Goal: Task Accomplishment & Management: Manage account settings

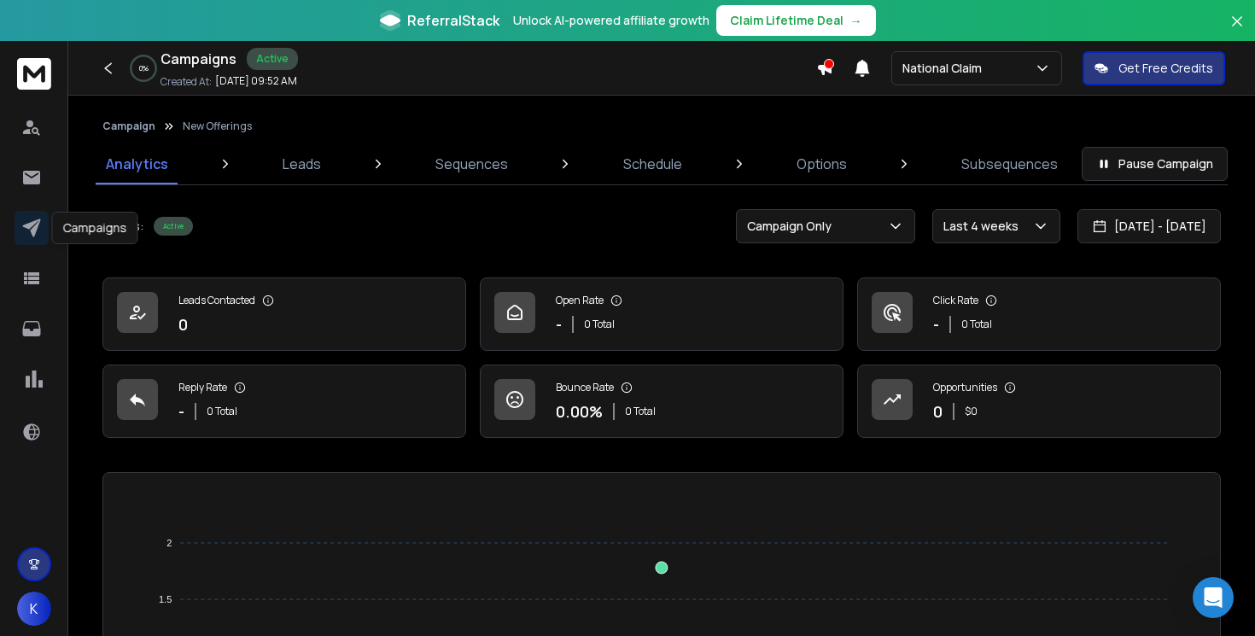
click at [27, 215] on link at bounding box center [32, 228] width 34 height 34
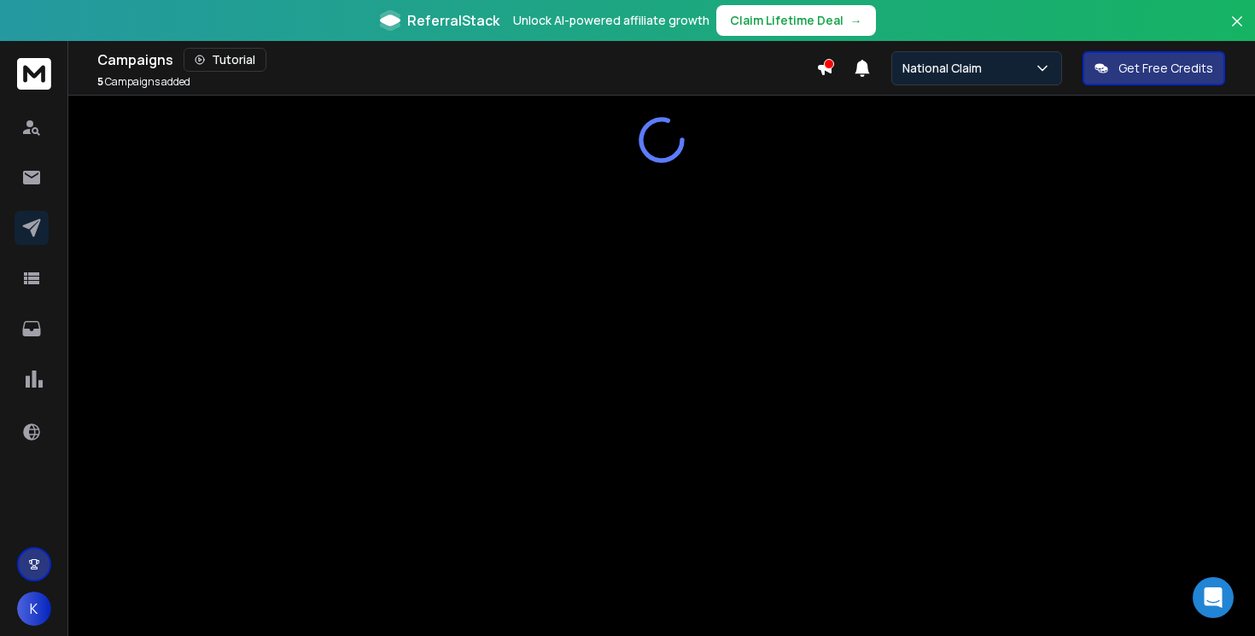
click at [967, 72] on p "National Claim" at bounding box center [946, 68] width 86 height 17
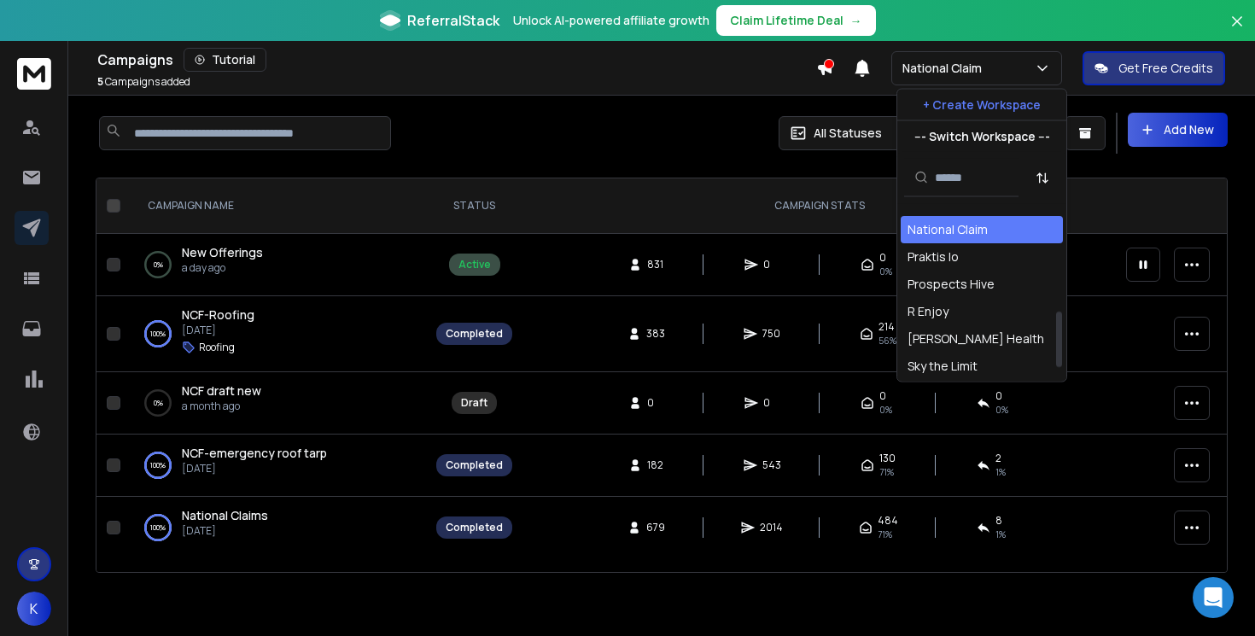
scroll to position [330, 0]
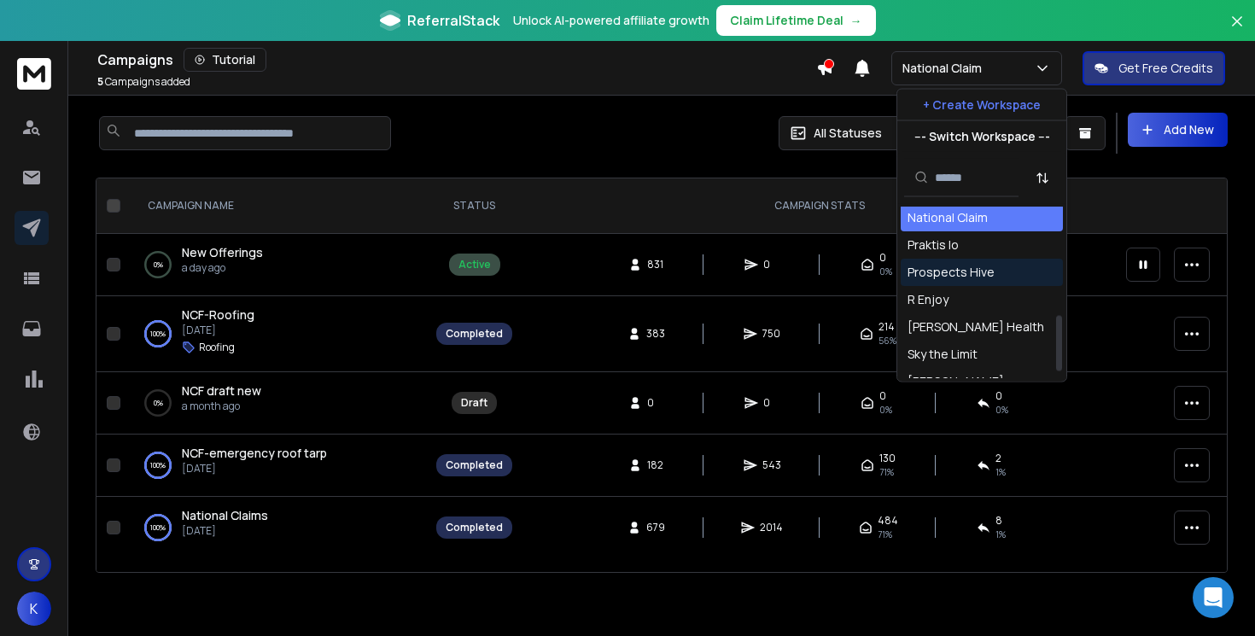
click at [951, 277] on div "Prospects Hive" at bounding box center [951, 273] width 87 height 17
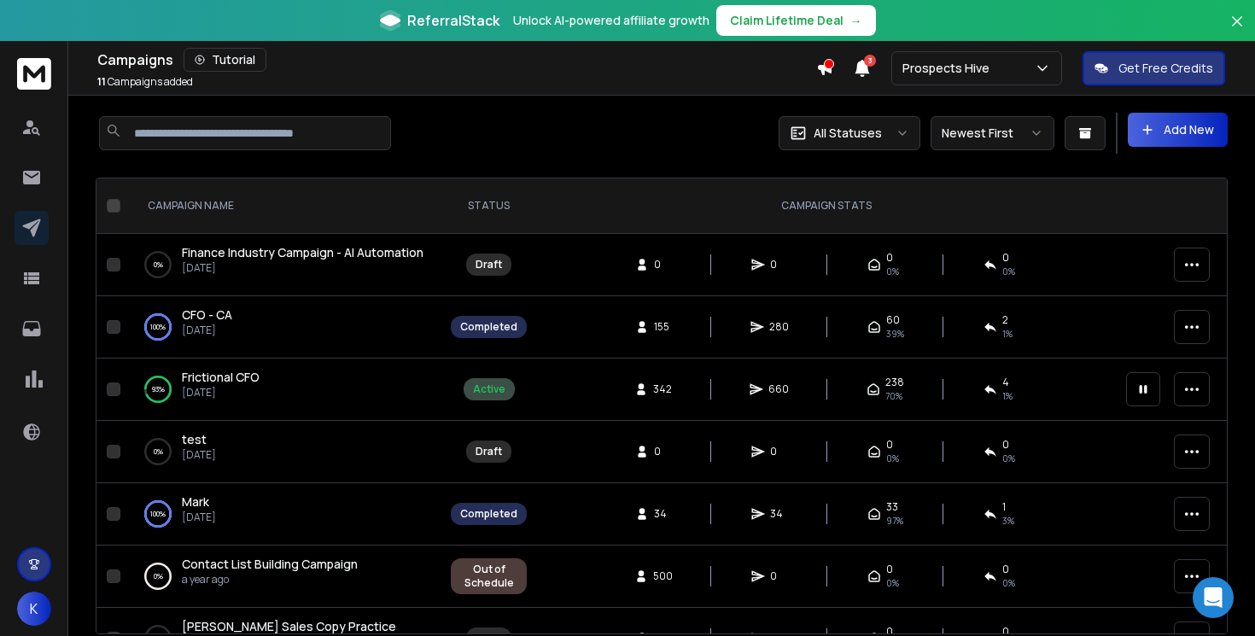
click at [231, 261] on p "[DATE]" at bounding box center [303, 268] width 242 height 14
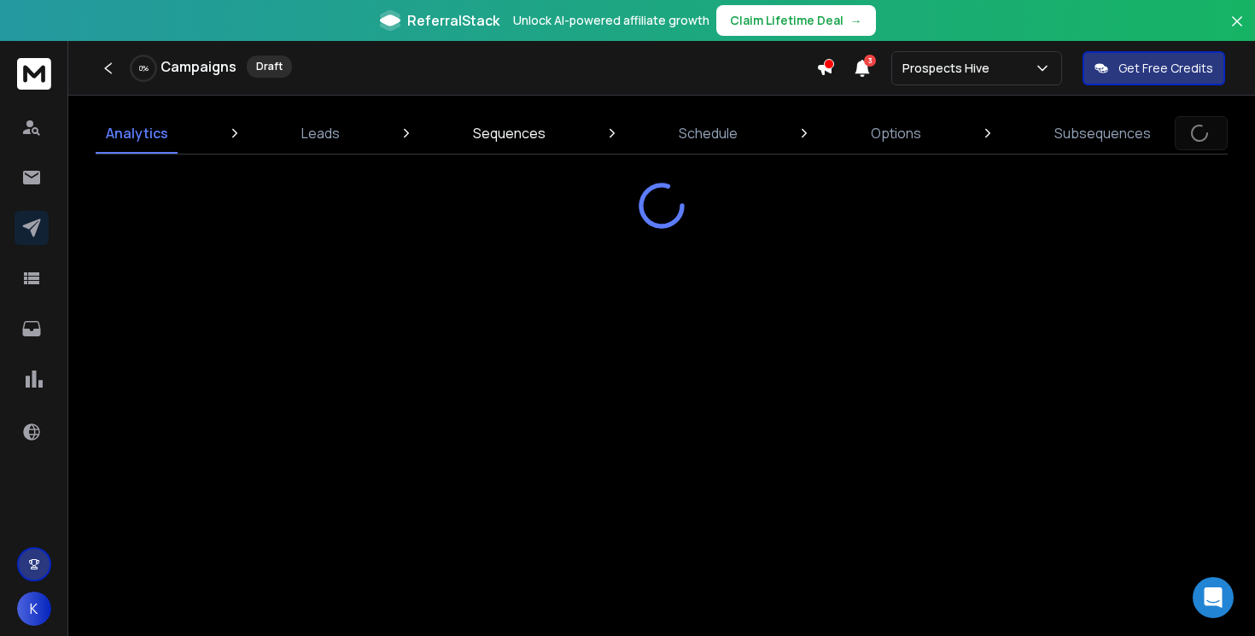
click at [515, 130] on p "Sequences" at bounding box center [509, 133] width 73 height 20
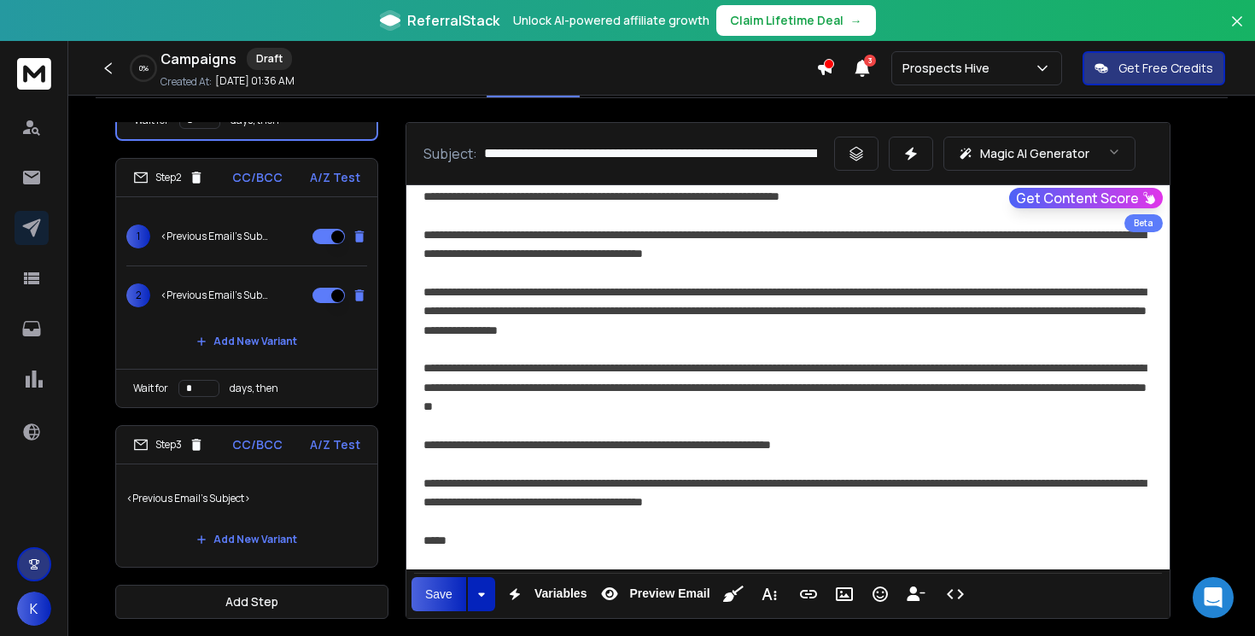
scroll to position [93, 0]
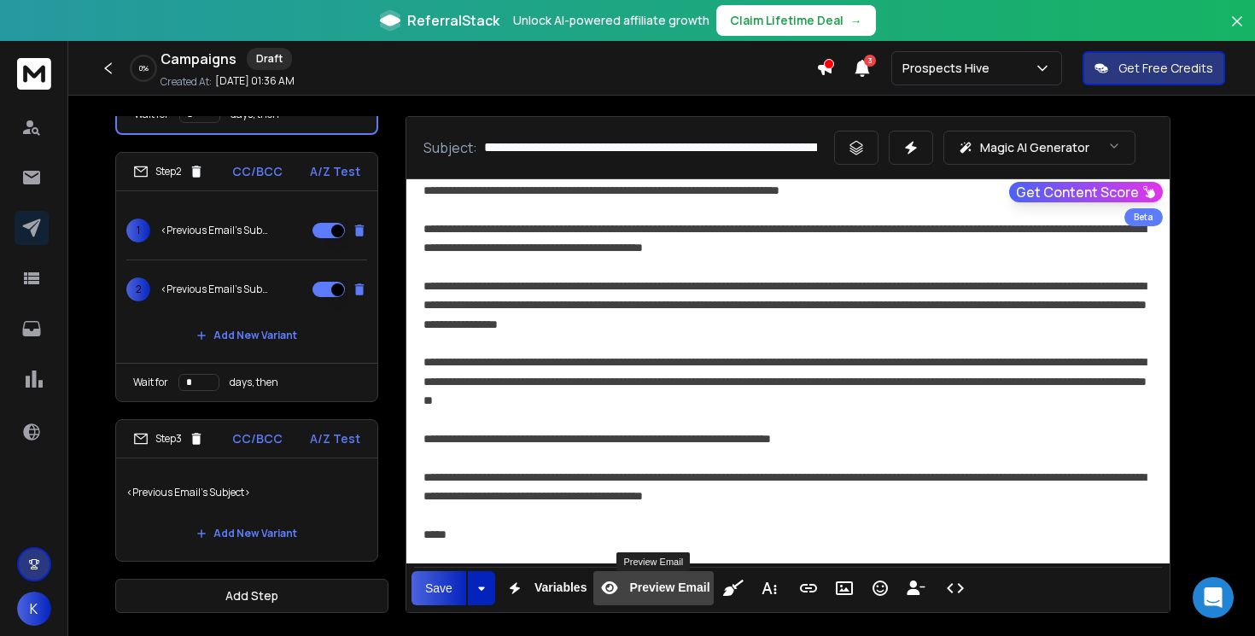
click at [651, 592] on span "Preview Email" at bounding box center [669, 588] width 87 height 15
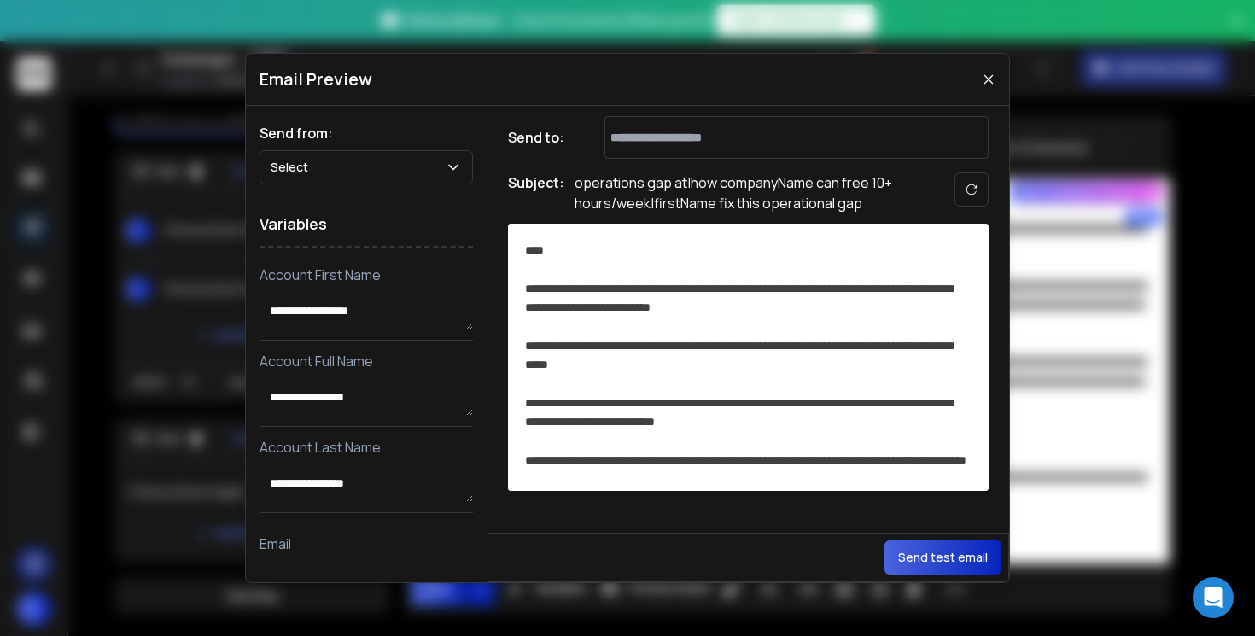
type textarea "******"
type textarea "**********"
type textarea "*****"
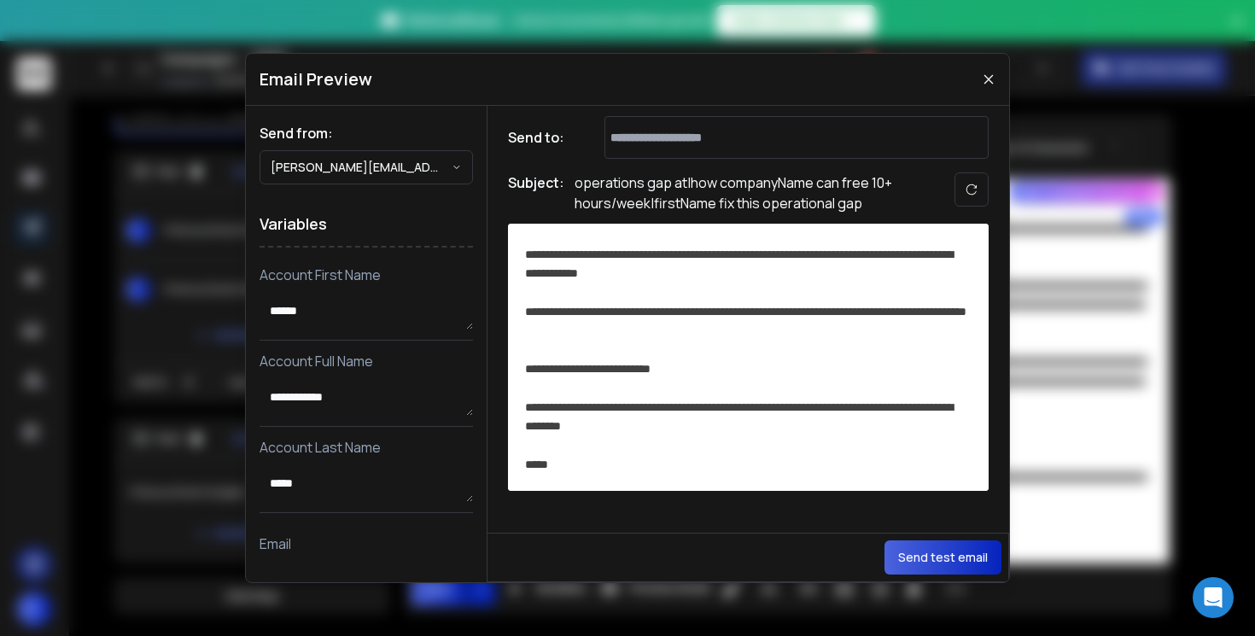
scroll to position [0, 0]
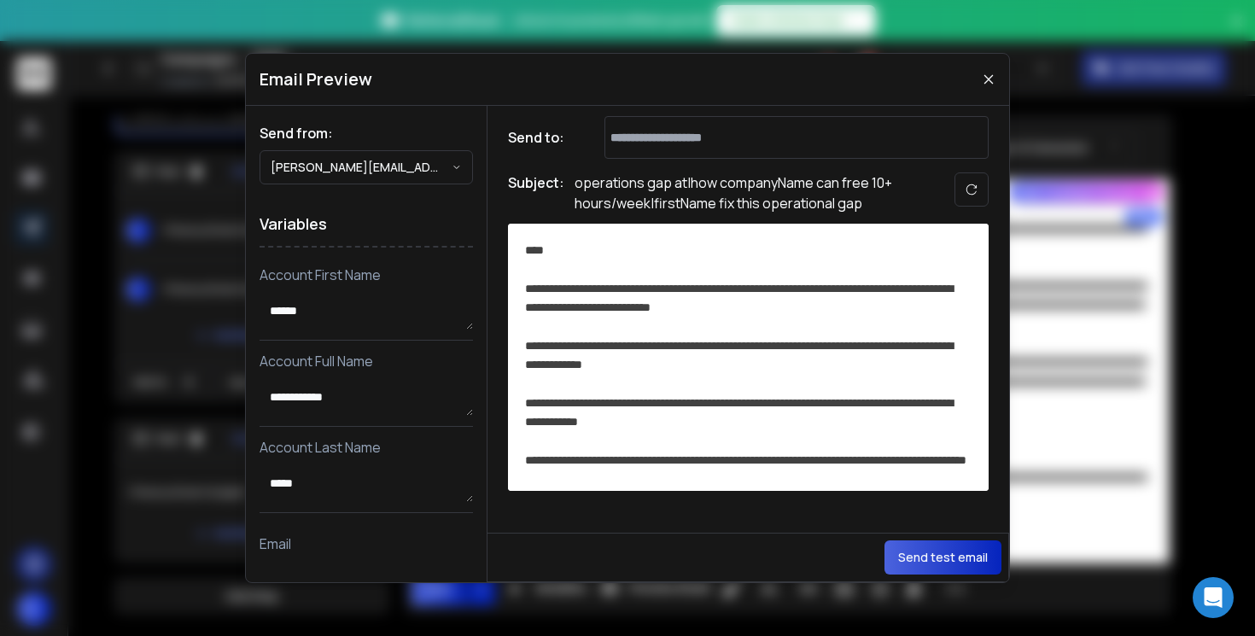
click at [991, 78] on icon at bounding box center [989, 80] width 14 height 14
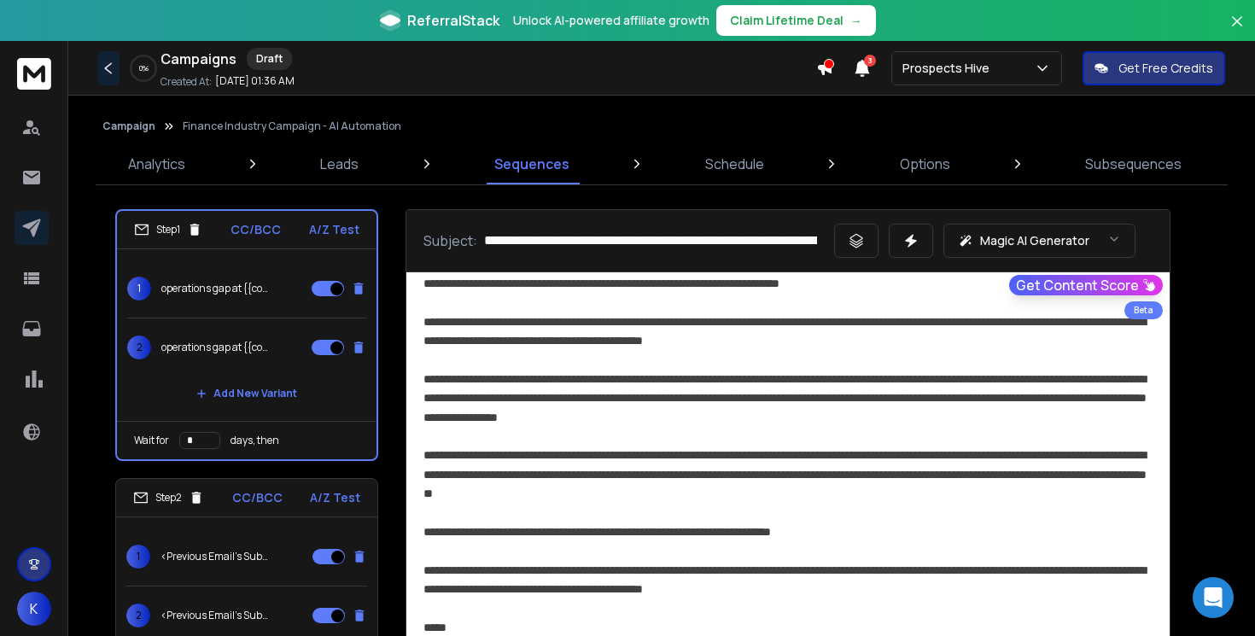
click at [113, 71] on icon at bounding box center [108, 68] width 15 height 15
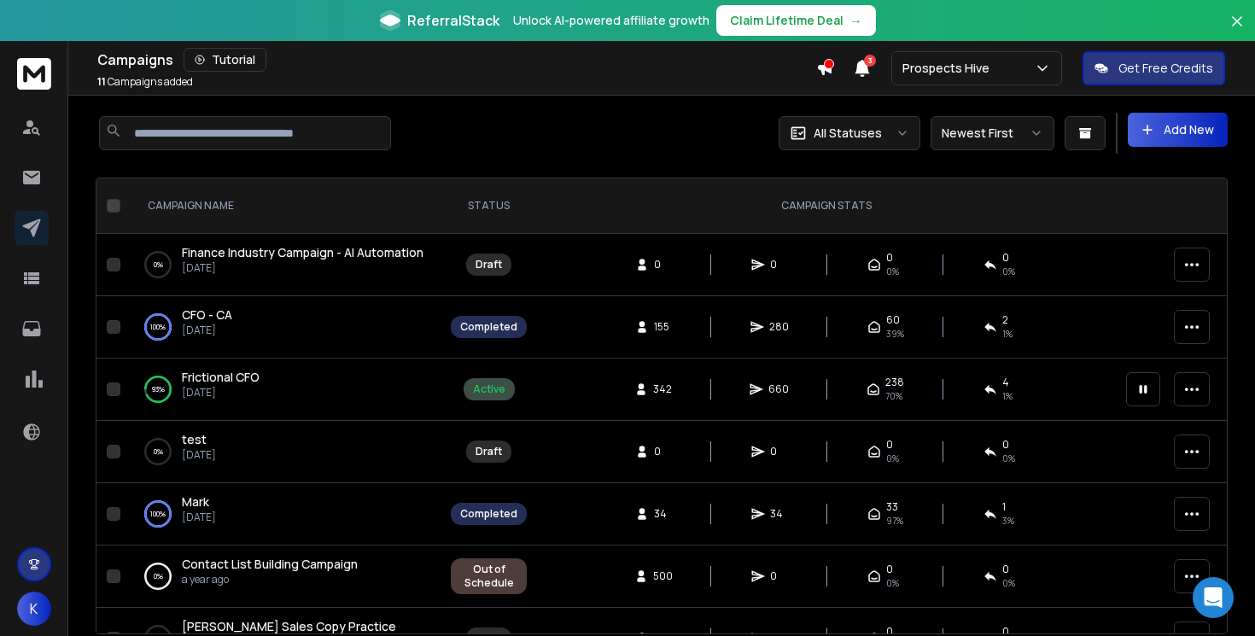
click at [224, 248] on span "Finance Industry Campaign - AI Automation" at bounding box center [303, 252] width 242 height 16
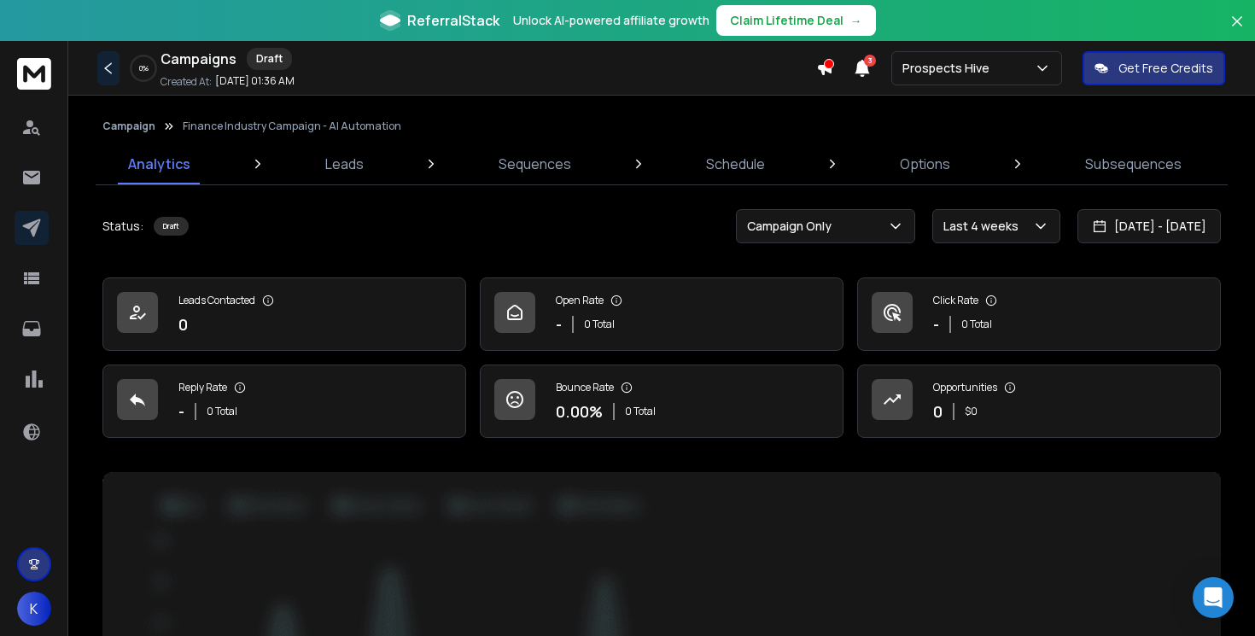
click at [103, 73] on icon at bounding box center [108, 68] width 15 height 15
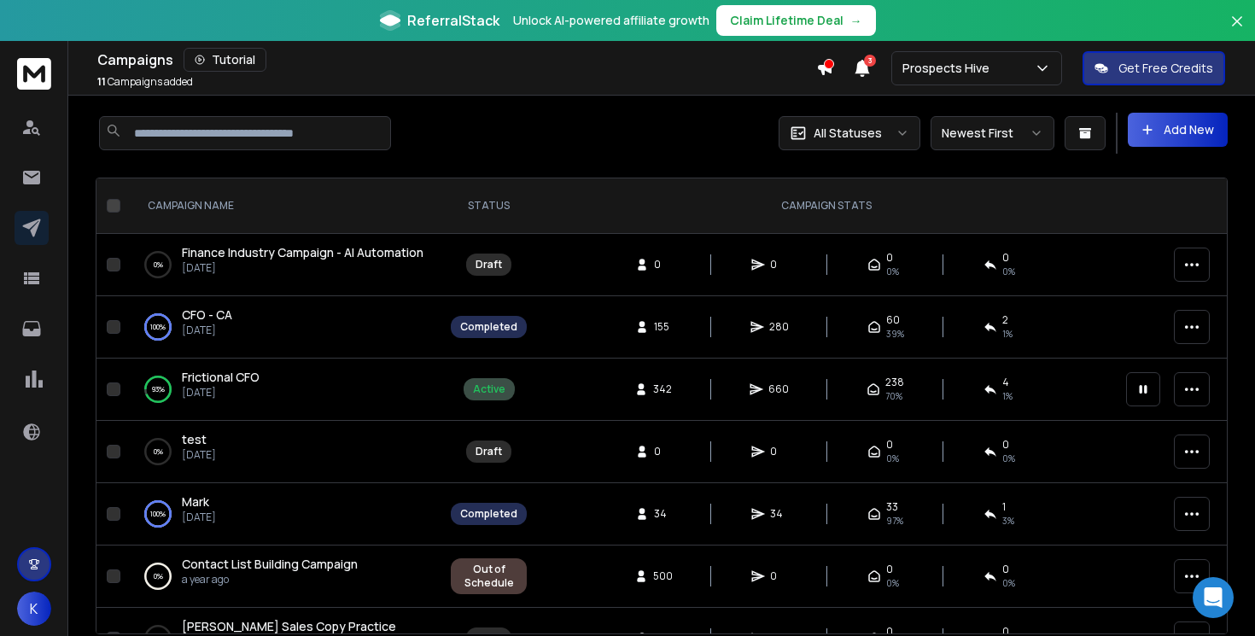
click at [511, 160] on div "Campaigns 11 Campaigns Added All Statuses Newest First Add New CAMPAIGN NAME ST…" at bounding box center [662, 431] width 1132 height 636
click at [245, 127] on input at bounding box center [245, 133] width 292 height 34
click at [513, 126] on div at bounding box center [379, 133] width 566 height 41
click at [394, 91] on div "Campaigns Tutorial 11 Campaigns added 3 Prospects Hive Get Free Credits" at bounding box center [627, 68] width 1255 height 55
click at [320, 149] on input at bounding box center [245, 133] width 292 height 34
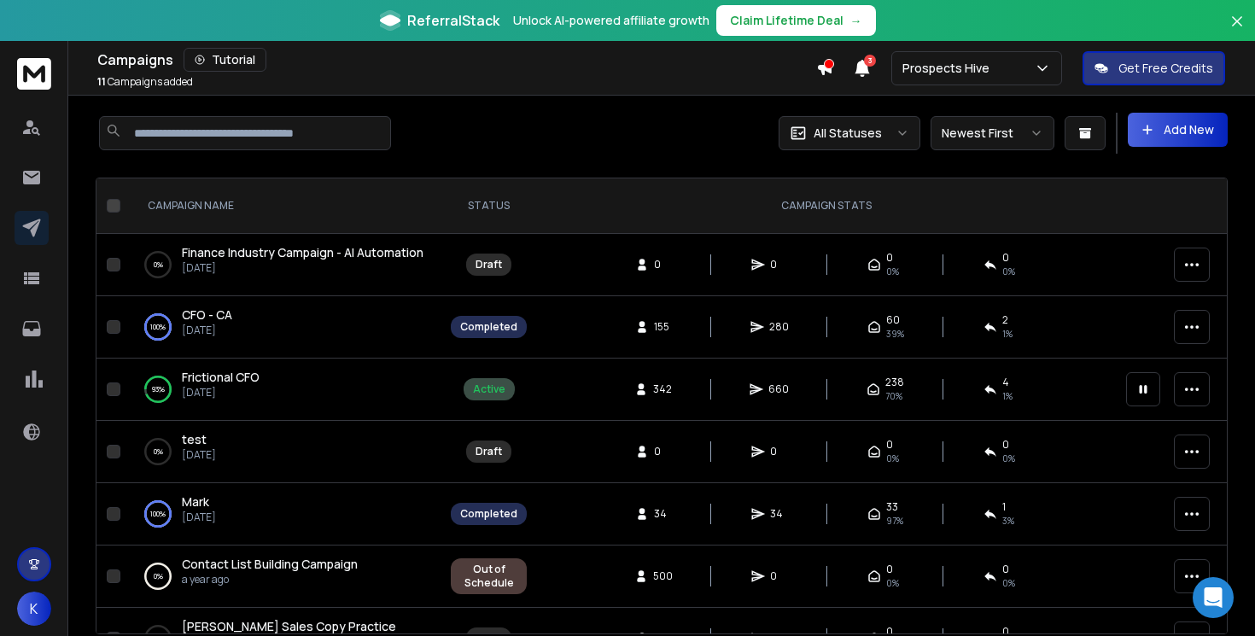
click at [485, 129] on div at bounding box center [379, 133] width 566 height 41
click at [873, 62] on span "3" at bounding box center [870, 61] width 12 height 12
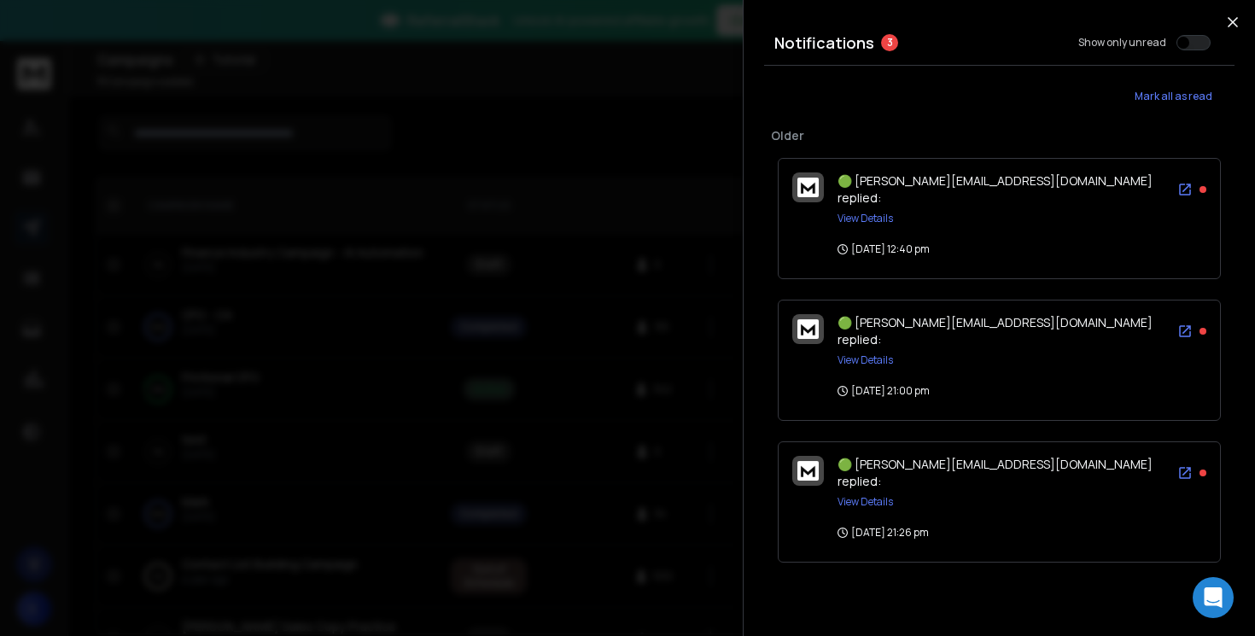
click at [1240, 30] on icon "button" at bounding box center [1232, 22] width 17 height 17
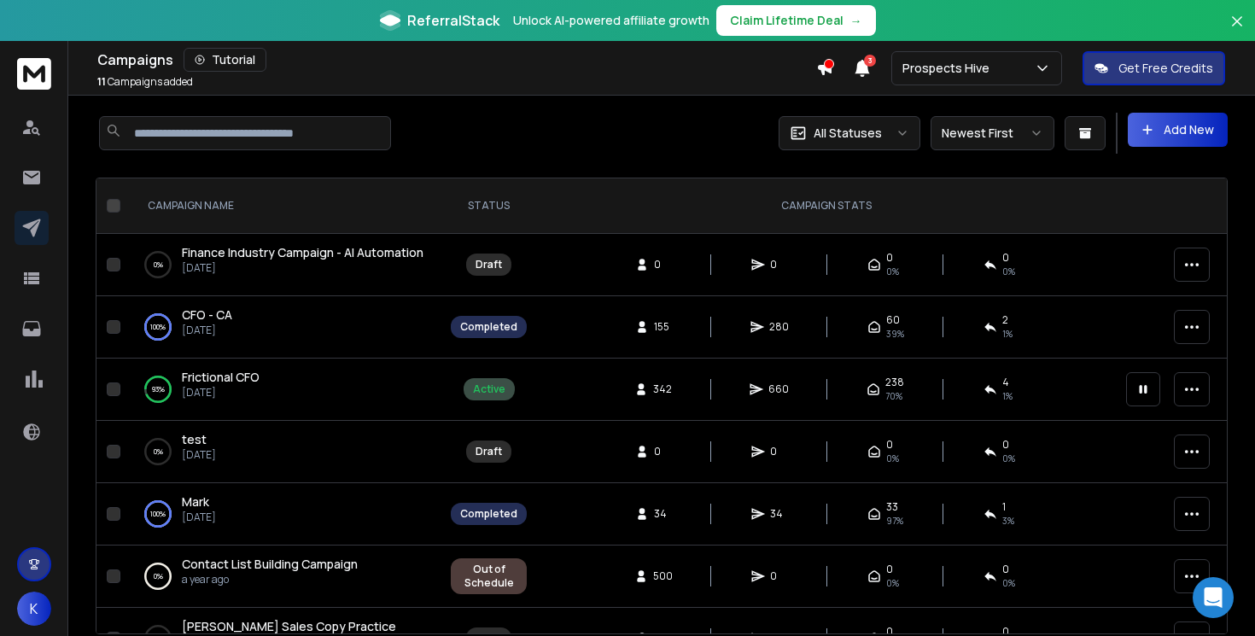
click at [1233, 20] on icon "Close banner" at bounding box center [1237, 21] width 15 height 15
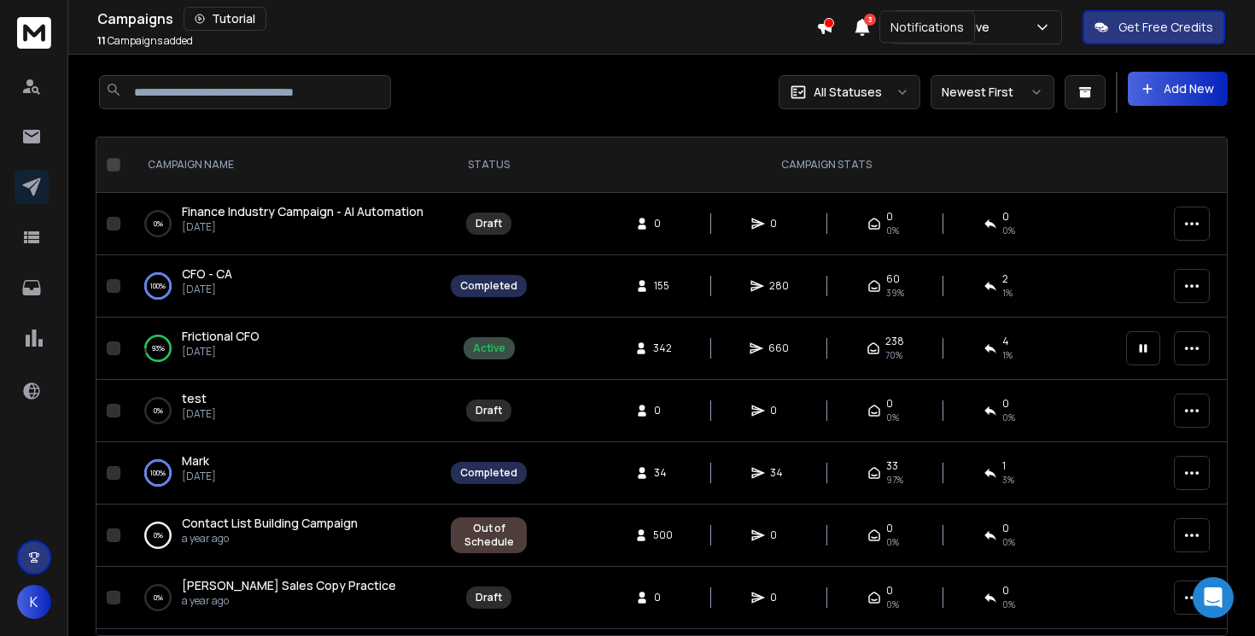
click at [879, 26] on div "Notifications" at bounding box center [927, 27] width 96 height 32
click at [868, 29] on icon at bounding box center [862, 26] width 15 height 17
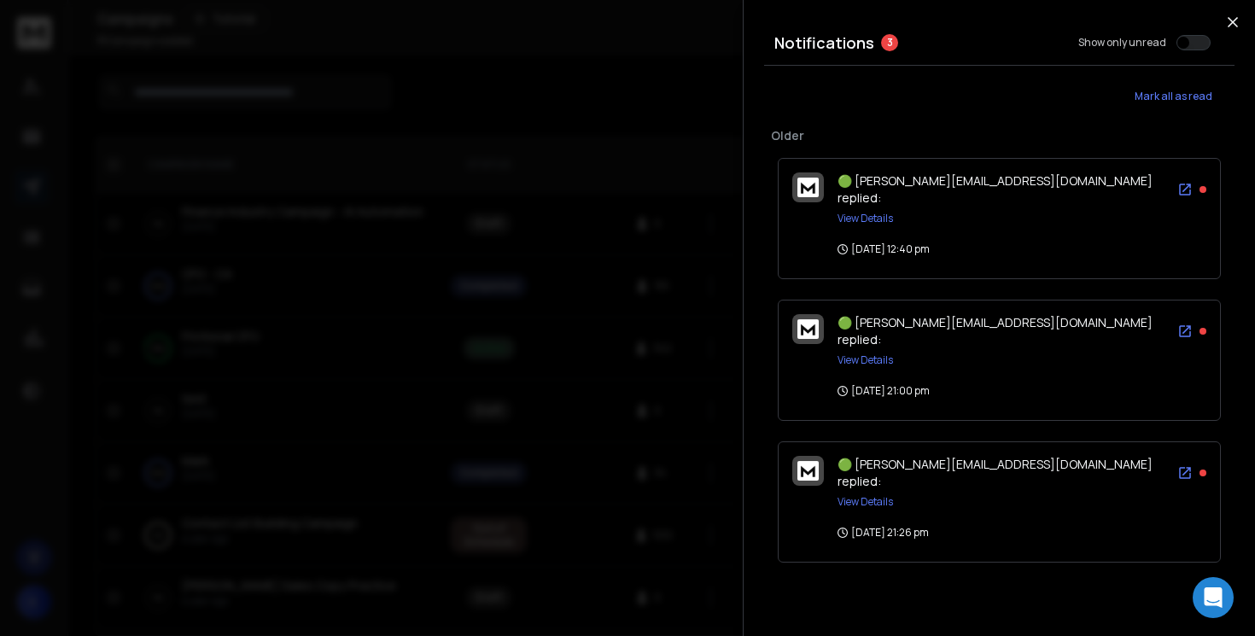
click at [1236, 16] on icon "button" at bounding box center [1232, 22] width 17 height 17
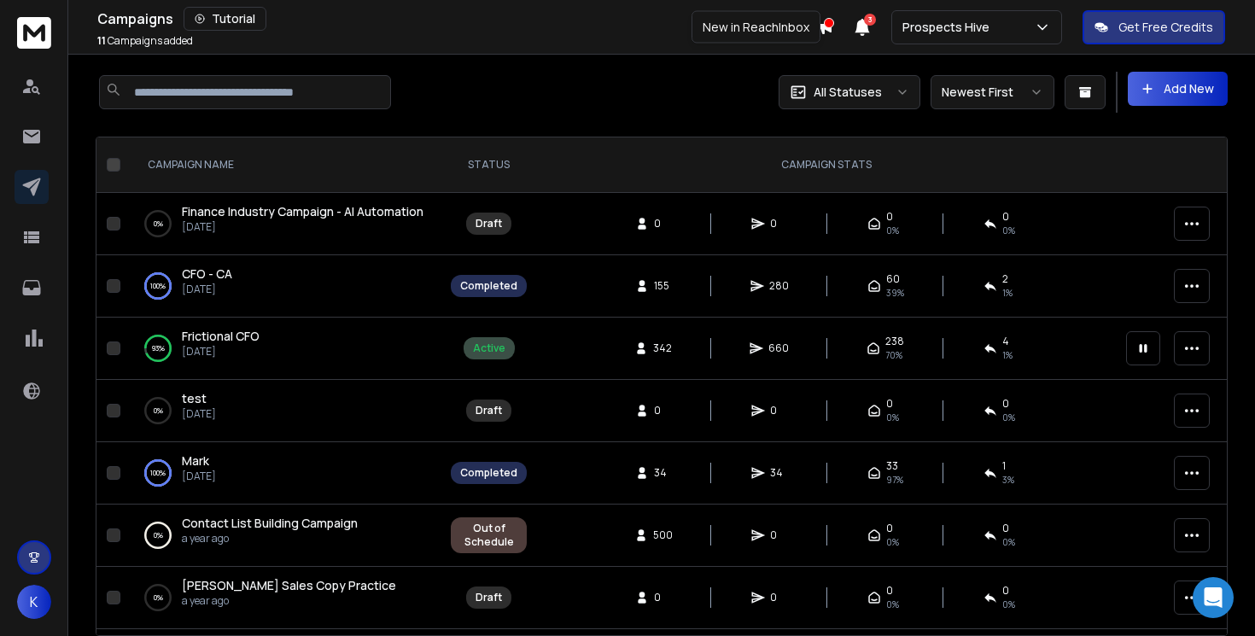
click at [834, 26] on div at bounding box center [829, 23] width 10 height 10
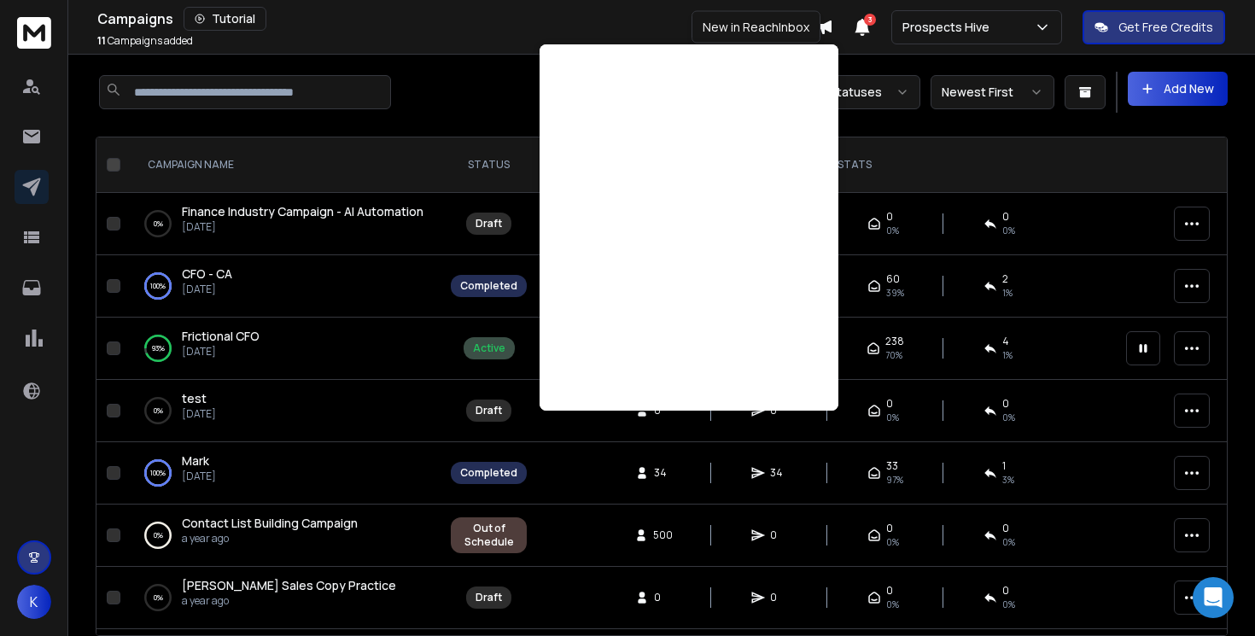
click at [832, 29] on icon at bounding box center [825, 27] width 14 height 14
